Goal: Navigation & Orientation: Find specific page/section

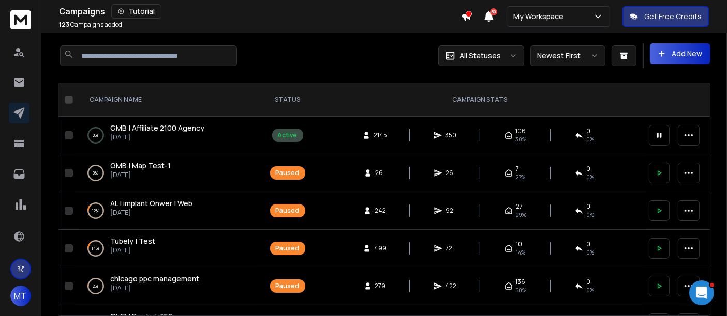
click at [327, 87] on th "CAMPAIGN STATS" at bounding box center [479, 100] width 326 height 34
click at [282, 65] on div at bounding box center [221, 55] width 326 height 25
click at [301, 25] on div "123 Campaigns added" at bounding box center [260, 25] width 402 height 8
